Goal: Task Accomplishment & Management: Manage account settings

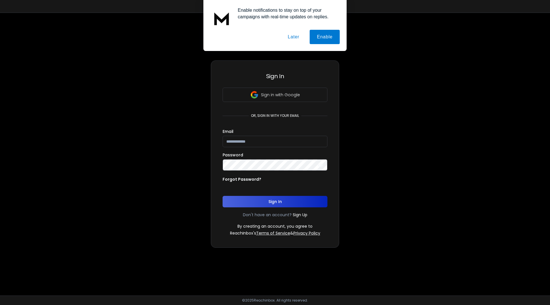
click at [256, 139] on input "email" at bounding box center [275, 141] width 105 height 11
paste input "**********"
type input "**********"
click at [319, 165] on icon at bounding box center [320, 165] width 5 height 3
click at [278, 199] on button "Sign In" at bounding box center [275, 201] width 105 height 11
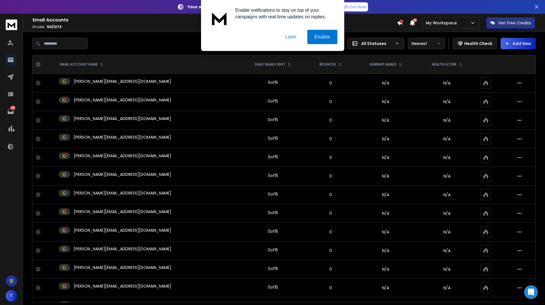
click at [290, 37] on button "Later" at bounding box center [291, 37] width 26 height 14
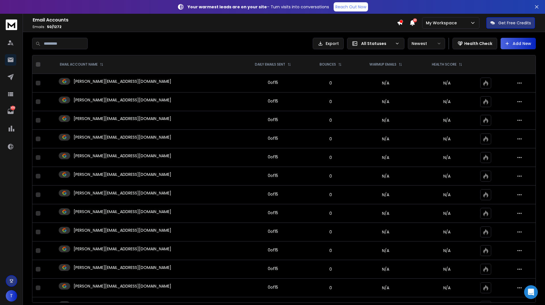
click at [517, 42] on button "Add New" at bounding box center [518, 43] width 35 height 11
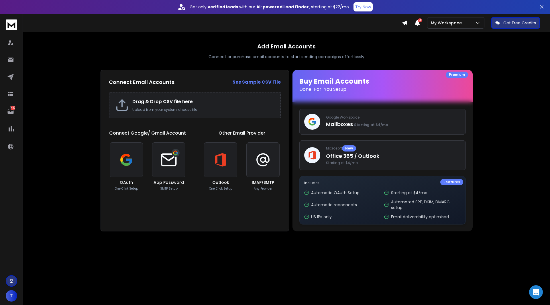
click at [140, 166] on div at bounding box center [126, 159] width 33 height 35
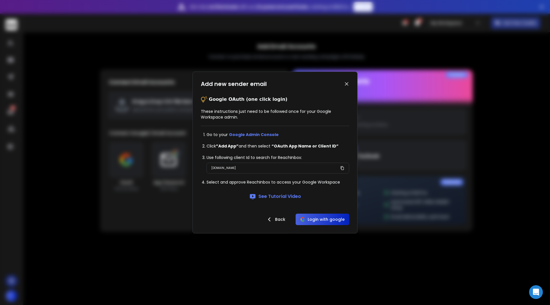
click at [313, 222] on button "Login with google" at bounding box center [323, 219] width 54 height 11
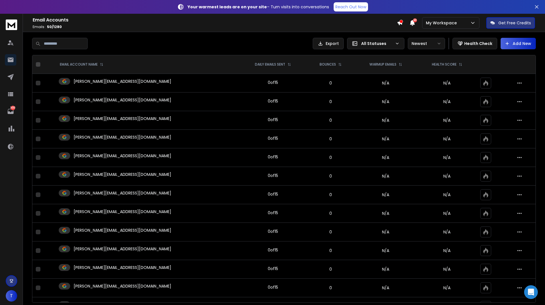
click at [520, 46] on button "Add New" at bounding box center [518, 43] width 35 height 11
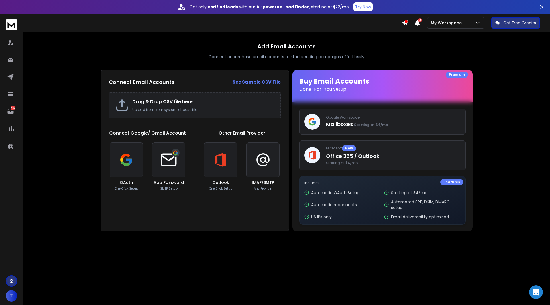
click at [126, 156] on icon at bounding box center [125, 156] width 9 height 5
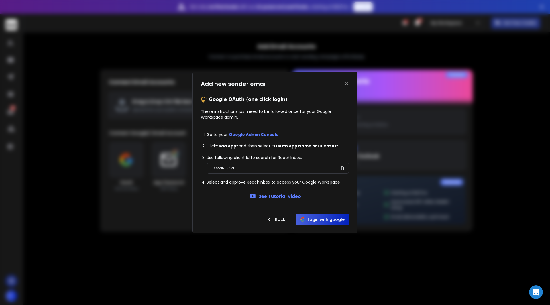
click at [326, 223] on button "Login with google" at bounding box center [323, 219] width 54 height 11
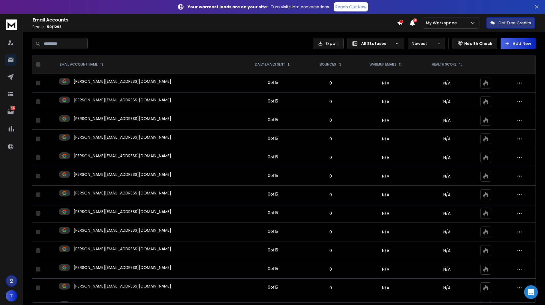
click at [518, 44] on button "Add New" at bounding box center [518, 43] width 35 height 11
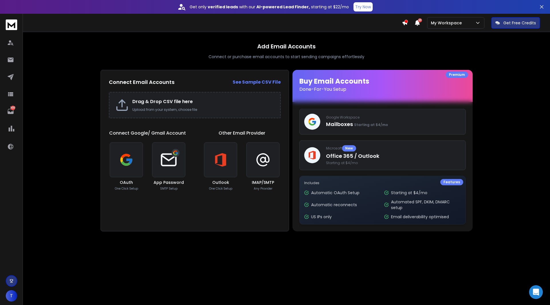
click at [125, 162] on icon at bounding box center [126, 159] width 14 height 17
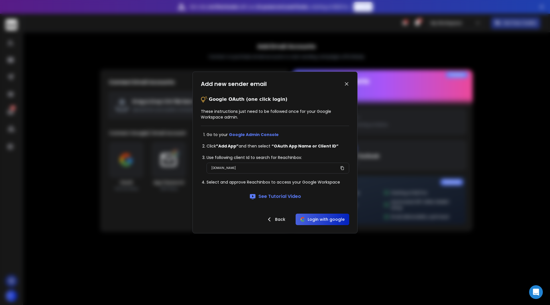
click at [315, 217] on button "Login with google" at bounding box center [323, 219] width 54 height 11
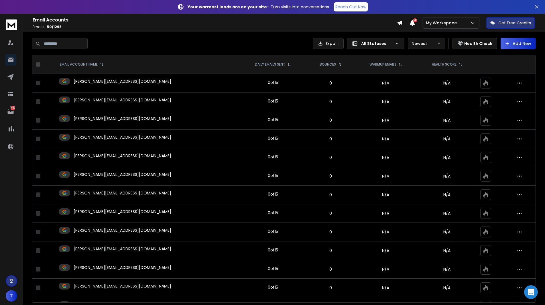
click at [512, 42] on button "Add New" at bounding box center [518, 43] width 35 height 11
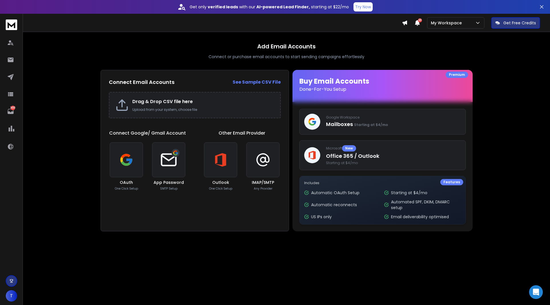
click at [137, 153] on div at bounding box center [126, 159] width 33 height 35
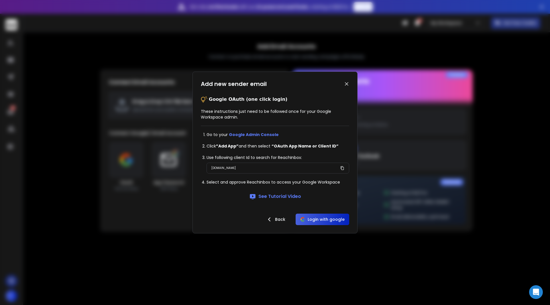
click at [313, 217] on button "Login with google" at bounding box center [323, 219] width 54 height 11
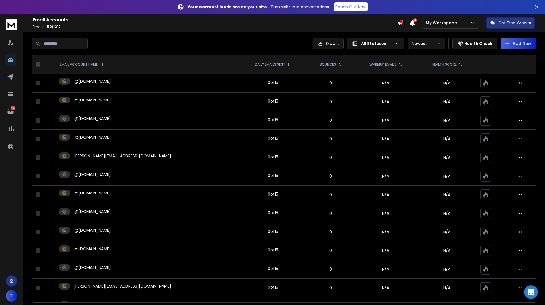
click at [520, 41] on button "Add New" at bounding box center [518, 43] width 35 height 11
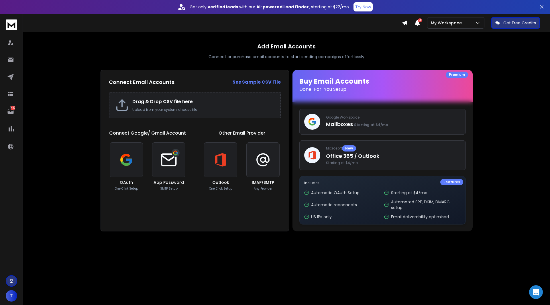
click at [120, 166] on icon at bounding box center [126, 159] width 14 height 17
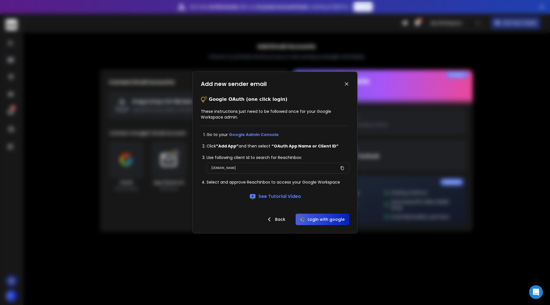
click at [338, 220] on button "Login with google" at bounding box center [323, 219] width 54 height 11
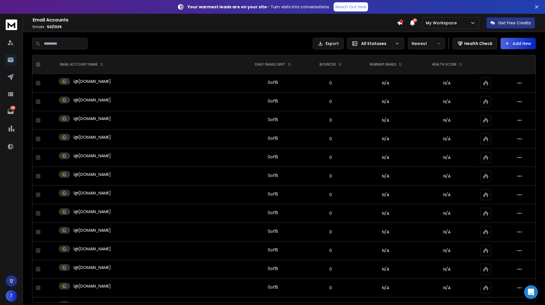
click at [517, 45] on button "Add New" at bounding box center [518, 43] width 35 height 11
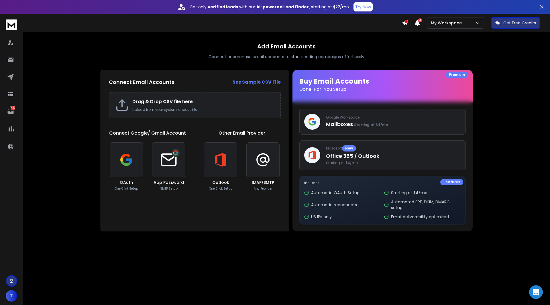
click at [122, 165] on icon at bounding box center [126, 159] width 14 height 17
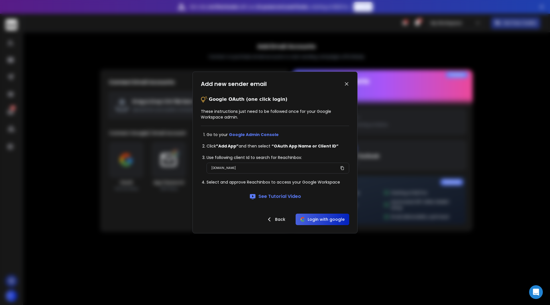
click at [310, 218] on button "Login with google" at bounding box center [323, 219] width 54 height 11
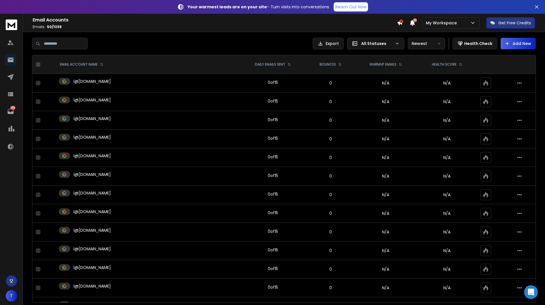
click at [516, 43] on button "Add New" at bounding box center [518, 43] width 35 height 11
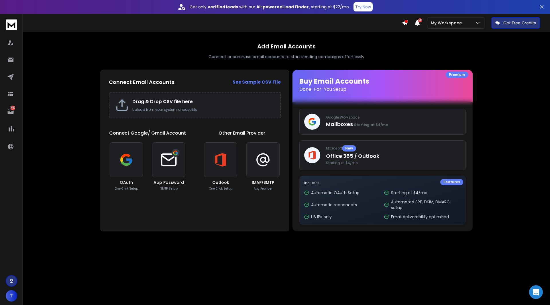
click at [136, 166] on div at bounding box center [126, 159] width 33 height 35
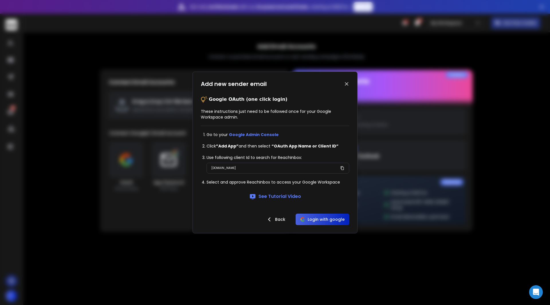
click at [320, 219] on button "Login with google" at bounding box center [323, 219] width 54 height 11
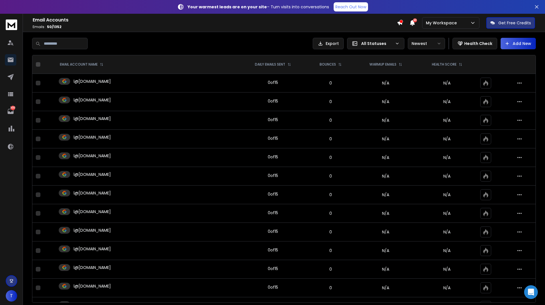
click at [517, 43] on button "Add New" at bounding box center [518, 43] width 35 height 11
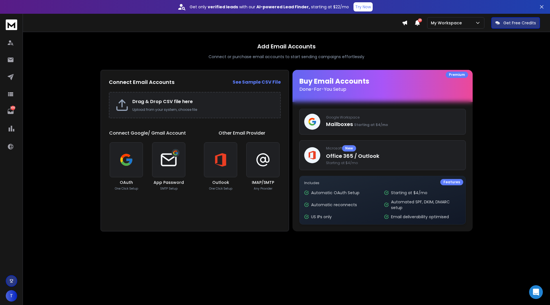
click at [136, 165] on div at bounding box center [126, 159] width 33 height 35
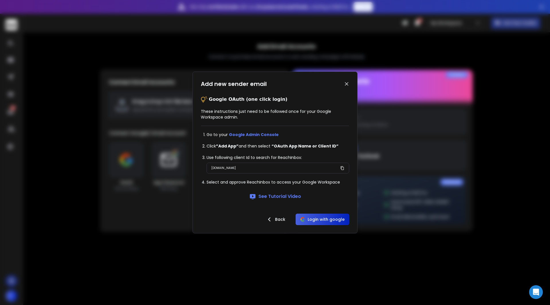
click at [321, 216] on button "Login with google" at bounding box center [323, 219] width 54 height 11
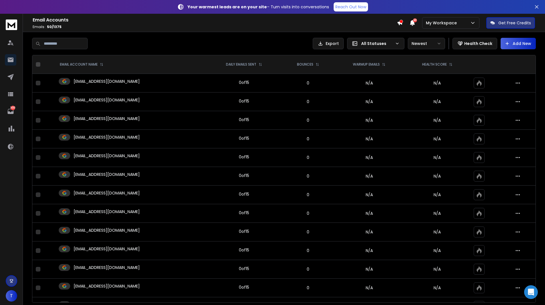
click at [520, 46] on button "Add New" at bounding box center [518, 43] width 35 height 11
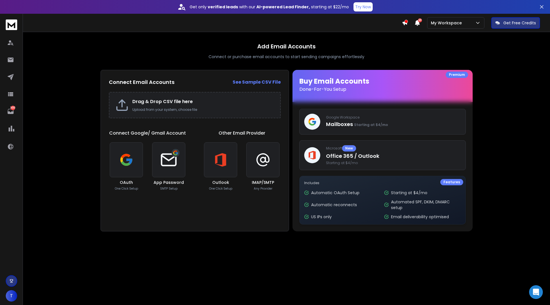
click at [118, 159] on div at bounding box center [126, 159] width 33 height 35
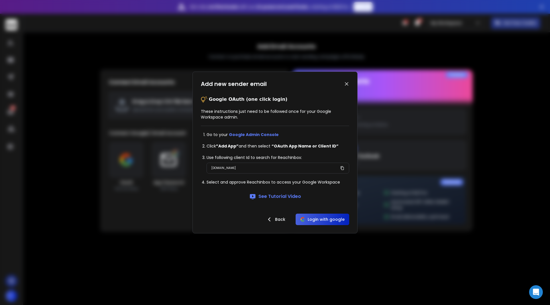
click at [337, 218] on button "Login with google" at bounding box center [323, 219] width 54 height 11
